Goal: Navigation & Orientation: Find specific page/section

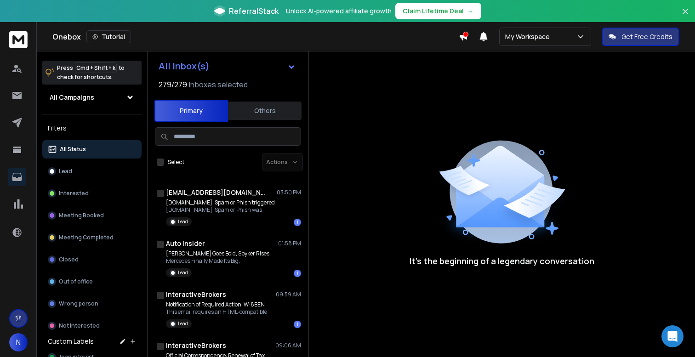
click at [271, 112] on button "Others" at bounding box center [265, 111] width 74 height 20
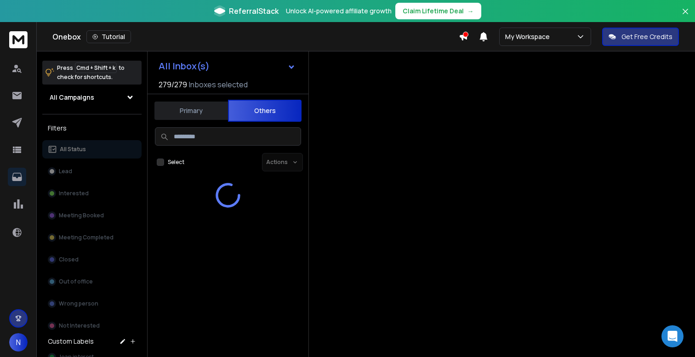
click at [180, 106] on button "Primary" at bounding box center [191, 111] width 74 height 20
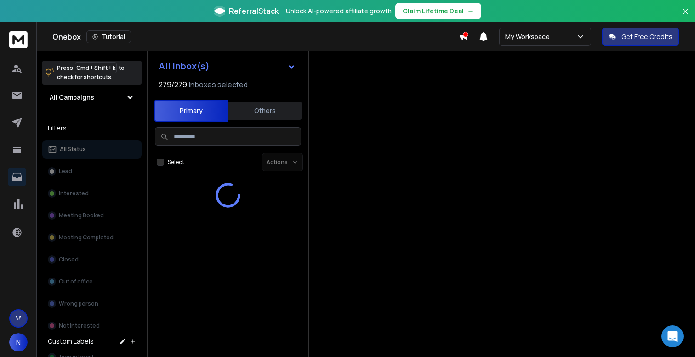
click at [180, 106] on button "Primary" at bounding box center [191, 111] width 74 height 22
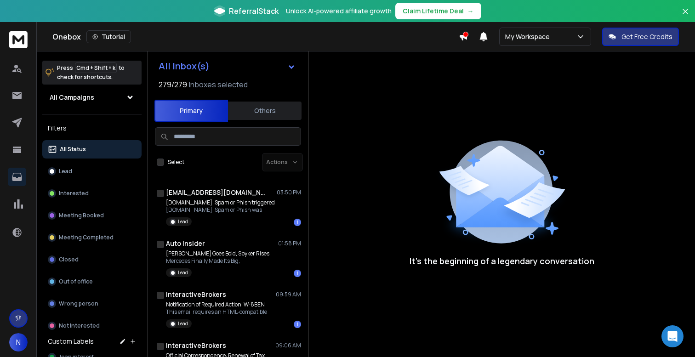
click at [265, 123] on div "Primary Others Select Actions [EMAIL_ADDRESS][DOMAIN_NAME] 03:50 PM [DOMAIN_NAM…" at bounding box center [227, 273] width 161 height 343
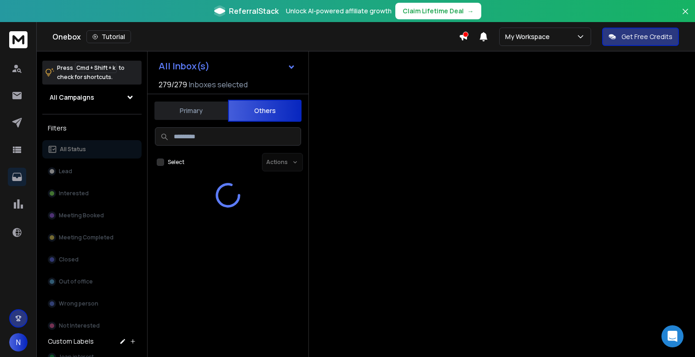
click at [256, 118] on button "Others" at bounding box center [265, 111] width 74 height 22
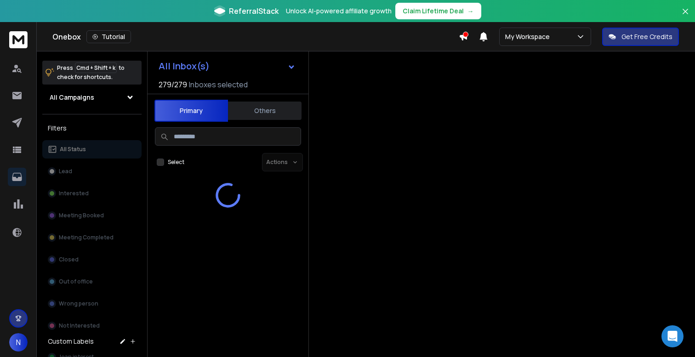
click at [203, 118] on button "Primary" at bounding box center [191, 111] width 74 height 22
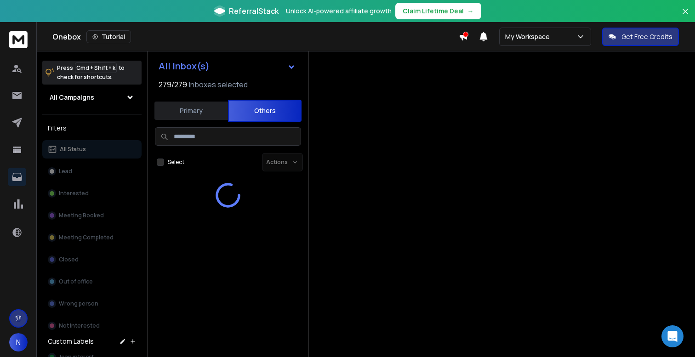
click at [244, 112] on button "Others" at bounding box center [265, 111] width 74 height 22
click at [199, 111] on button "Primary" at bounding box center [191, 111] width 74 height 20
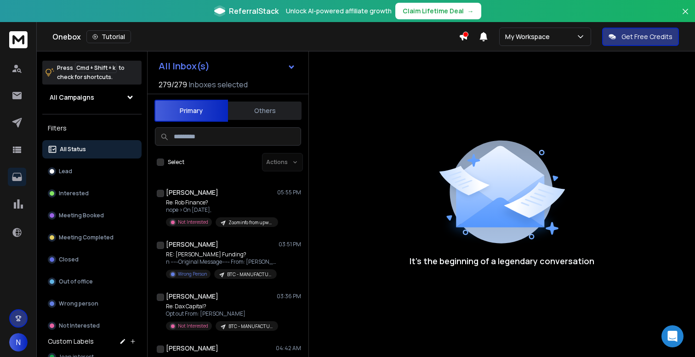
click at [234, 110] on button "Others" at bounding box center [265, 111] width 74 height 20
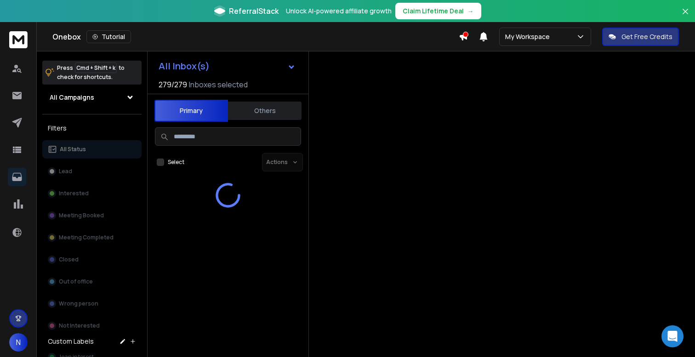
click at [205, 113] on button "Primary" at bounding box center [191, 111] width 74 height 22
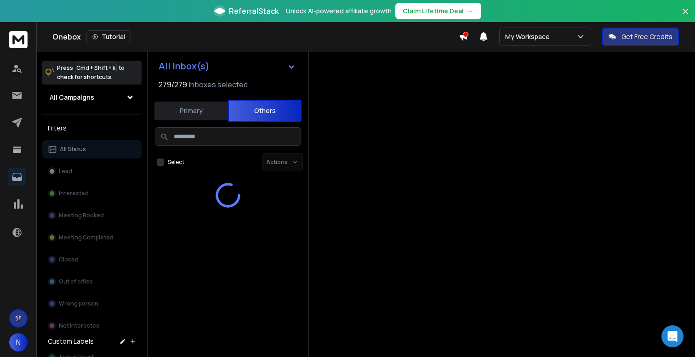
click at [252, 119] on button "Others" at bounding box center [265, 111] width 74 height 22
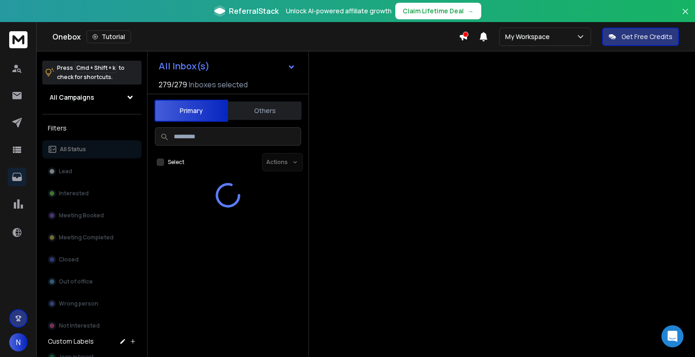
click at [214, 114] on button "Primary" at bounding box center [191, 111] width 74 height 22
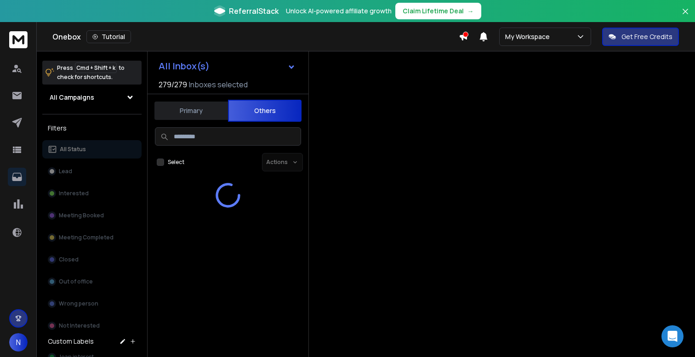
click at [241, 110] on button "Others" at bounding box center [265, 111] width 74 height 22
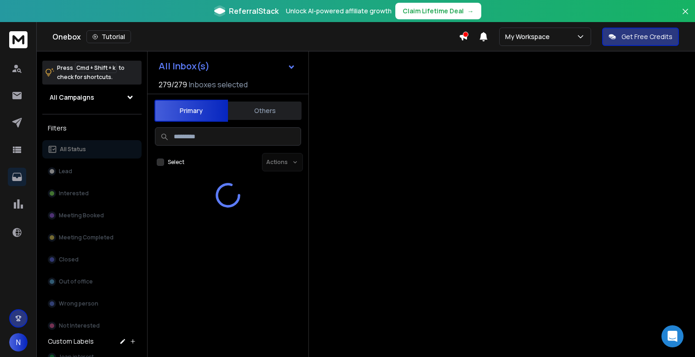
click at [206, 107] on button "Primary" at bounding box center [191, 111] width 74 height 22
